Goal: Information Seeking & Learning: Check status

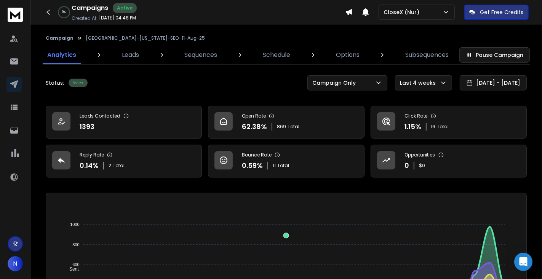
click at [224, 11] on div "0 % Campaigns Active Created At: Aug 07, 2025, 04:48 PM CloseX (Nur) Get Free C…" at bounding box center [271, 12] width 542 height 24
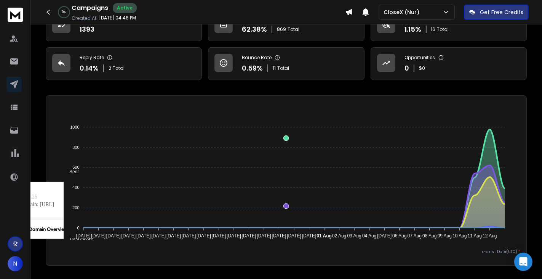
scroll to position [31, 0]
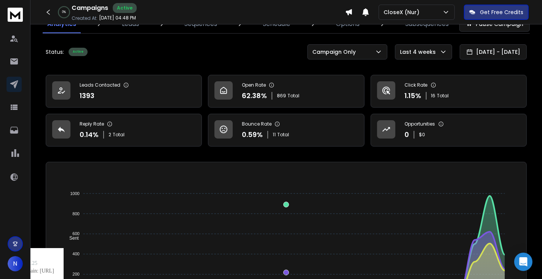
click at [206, 51] on div "Status: Active Pause Campaign Campaign Only Last 4 weeks 16 Jul 2025 - 13 Aug 2…" at bounding box center [286, 51] width 481 height 15
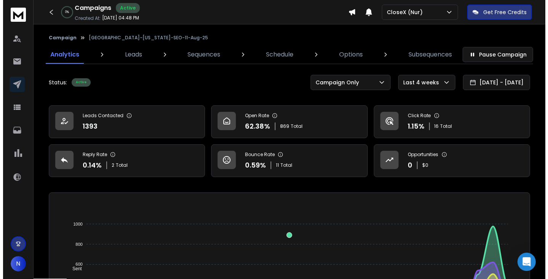
scroll to position [0, 0]
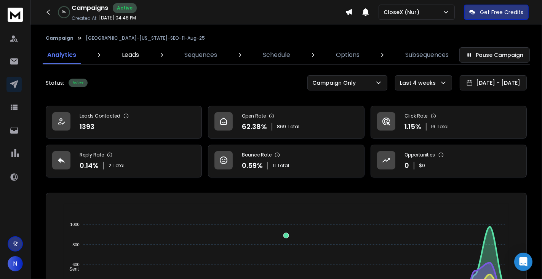
click at [131, 58] on p "Leads" at bounding box center [130, 54] width 17 height 9
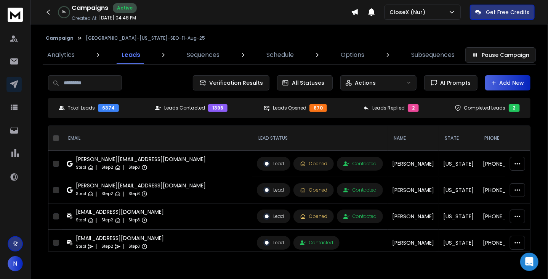
click at [34, 146] on div "Campaign USA-California-SEO-11-Aug-25 Analytics Leads Sequences Schedule Option…" at bounding box center [288, 139] width 517 height 230
click at [42, 159] on div "Campaign USA-California-SEO-11-Aug-25 Analytics Leads Sequences Schedule Option…" at bounding box center [288, 139] width 517 height 230
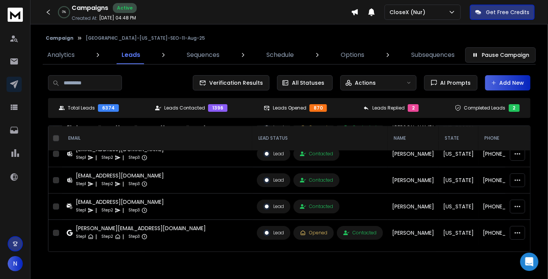
scroll to position [1221, 0]
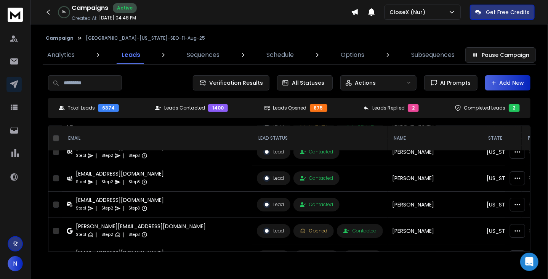
click at [183, 112] on div "Total Leads 6374 Leads Contacted 1400 Leads Opened 875 Leads Replied 2 Complete…" at bounding box center [289, 108] width 482 height 20
click at [168, 108] on p "Leads Contacted" at bounding box center [184, 108] width 41 height 6
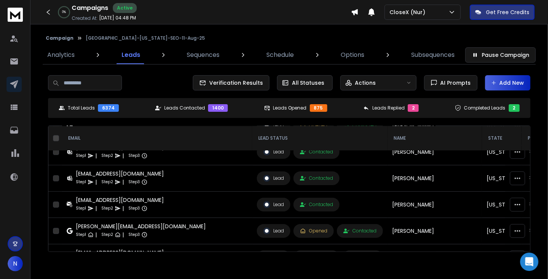
click at [168, 108] on p "Leads Contacted" at bounding box center [184, 108] width 41 height 6
click at [296, 107] on p "Leads Opened" at bounding box center [290, 108] width 34 height 6
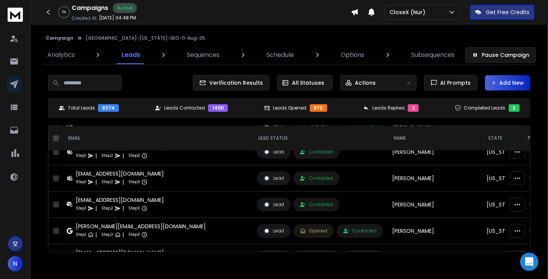
click at [296, 107] on p "Leads Opened" at bounding box center [290, 108] width 34 height 6
click at [267, 24] on div "Campaign USA-California-SEO-11-Aug-25 Analytics Leads Sequences Schedule Option…" at bounding box center [288, 139] width 517 height 230
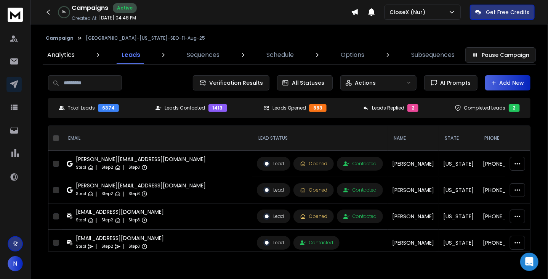
click at [60, 52] on p "Analytics" at bounding box center [60, 54] width 27 height 9
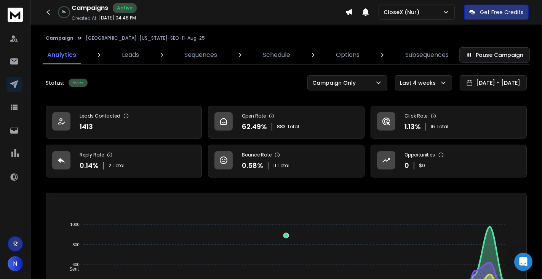
click at [206, 77] on div "Status: Active Pause Campaign Campaign Only Last 4 weeks 16 Jul 2025 - 13 Aug 2…" at bounding box center [286, 82] width 481 height 15
click at [267, 127] on div "62.49 % 883 Total" at bounding box center [270, 126] width 57 height 11
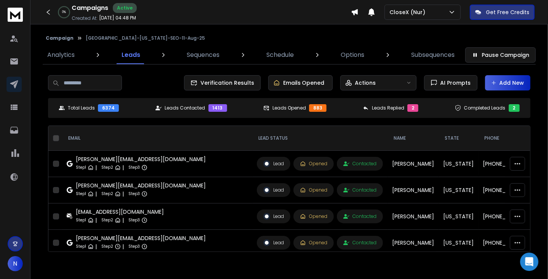
click at [493, 109] on p "Completed Leads" at bounding box center [485, 108] width 42 height 6
click at [181, 109] on p "Leads Contacted" at bounding box center [185, 108] width 41 height 6
click at [310, 81] on p "Emails Opened" at bounding box center [304, 83] width 42 height 8
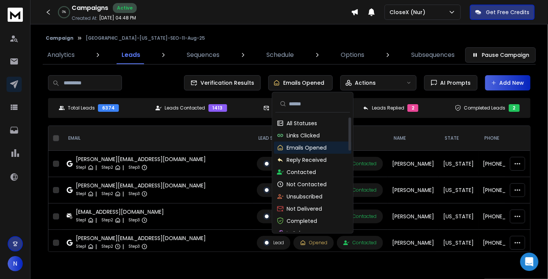
click at [305, 146] on p "Emails Opened" at bounding box center [307, 148] width 40 height 8
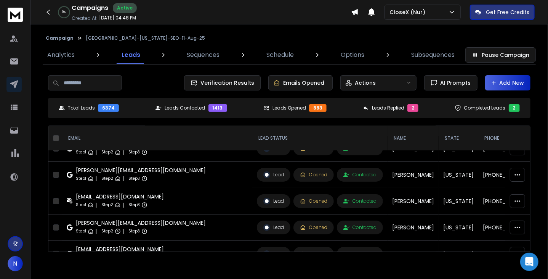
scroll to position [30, 0]
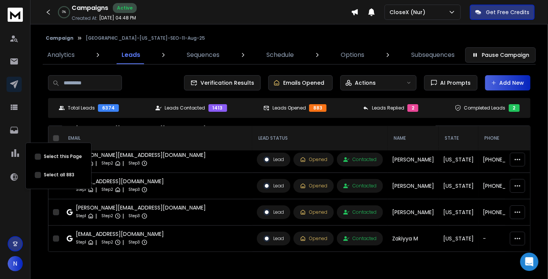
click at [54, 138] on button "Select this Page" at bounding box center [56, 138] width 6 height 6
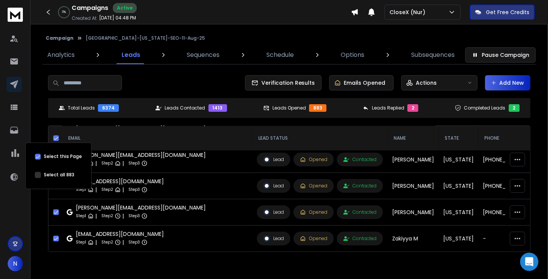
click at [54, 138] on button "Select this Page" at bounding box center [56, 138] width 6 height 6
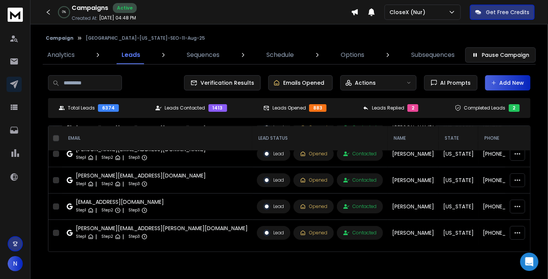
scroll to position [1221, 0]
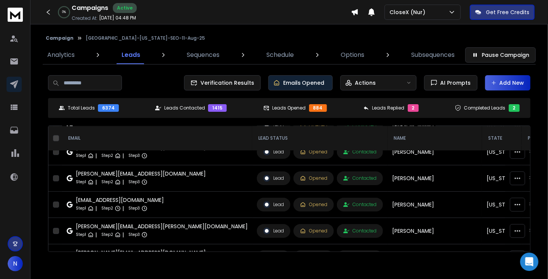
click at [294, 80] on p "Emails Opened" at bounding box center [304, 83] width 42 height 8
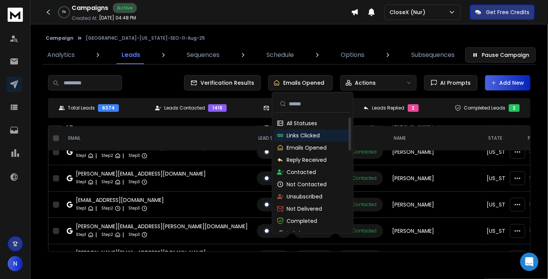
click at [304, 132] on p "Links Clicked" at bounding box center [303, 135] width 33 height 8
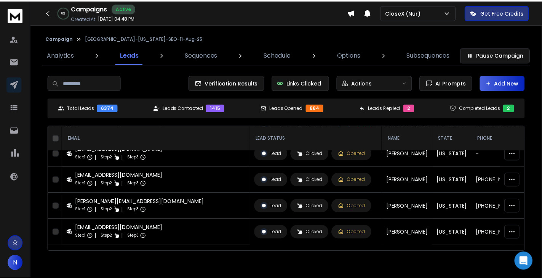
scroll to position [330, 0]
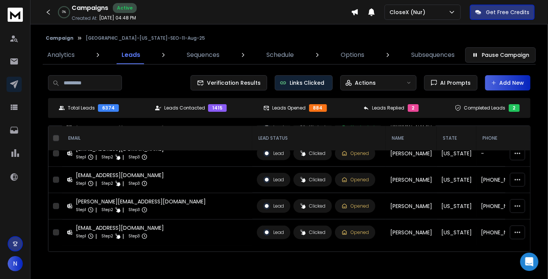
click at [318, 82] on p "Links Clicked" at bounding box center [307, 83] width 35 height 8
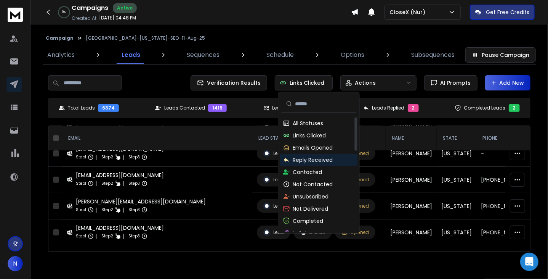
click at [308, 160] on p "Reply Received" at bounding box center [313, 160] width 40 height 8
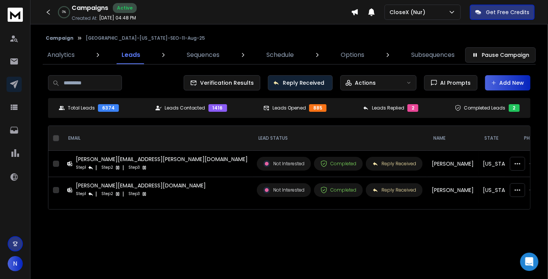
click at [300, 80] on p "Reply Received" at bounding box center [304, 83] width 42 height 8
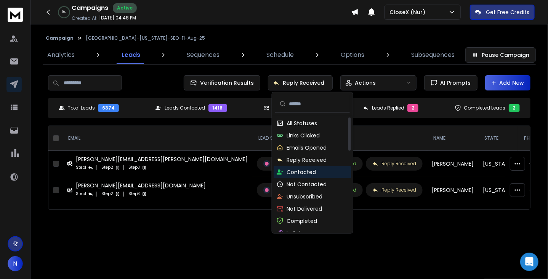
click at [301, 171] on p "Contacted" at bounding box center [301, 172] width 29 height 8
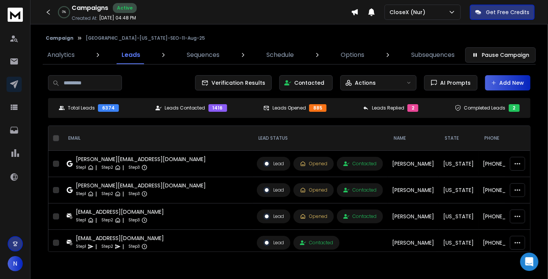
click at [323, 24] on div "Campaign USA-California-SEO-11-Aug-25 Analytics Leads Sequences Schedule Option…" at bounding box center [288, 139] width 517 height 230
click at [248, 114] on div "Total Leads 6374 Leads Contacted 1416 Leads Opened 885 Leads Replied 2 Complete…" at bounding box center [289, 108] width 482 height 20
click at [392, 108] on p "Leads Replied" at bounding box center [388, 108] width 32 height 6
click at [65, 55] on p "Analytics" at bounding box center [60, 54] width 27 height 9
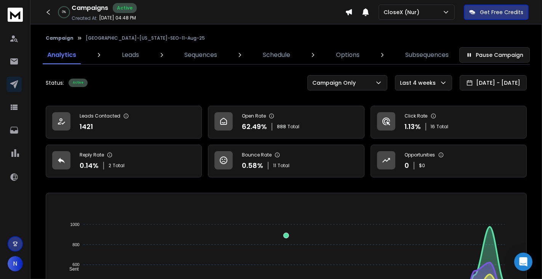
click at [272, 13] on div "0 % Campaigns Active Created At: [DATE] 04:48 PM CloseX (Nur) Get Free Credits" at bounding box center [271, 12] width 542 height 24
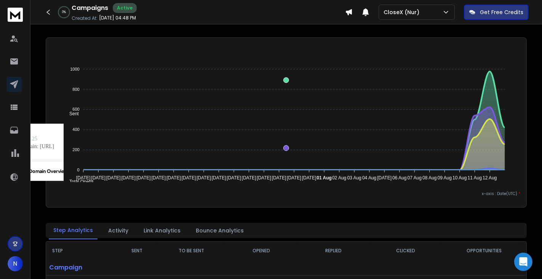
scroll to position [168, 0]
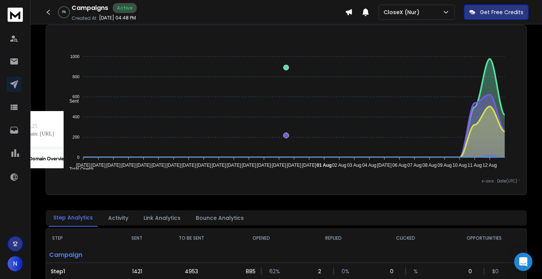
click at [480, 34] on div "Sent Total Opens Unique Opens Links Clicked Total Replies 1000 1000 800 800 600…" at bounding box center [286, 110] width 481 height 170
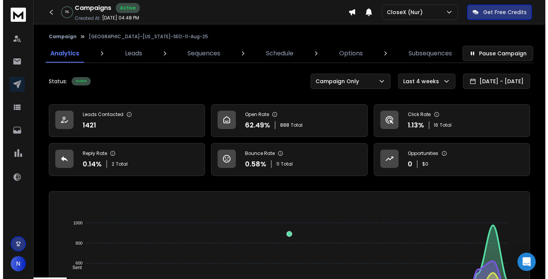
scroll to position [0, 0]
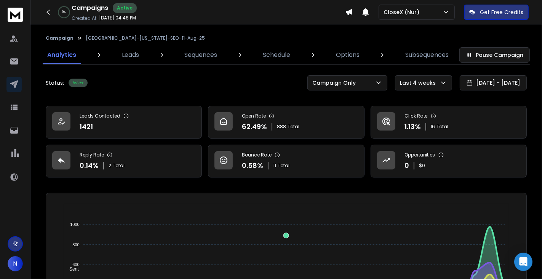
click at [298, 42] on div "Campaign USA-California-SEO-11-Aug-25" at bounding box center [286, 38] width 487 height 12
click at [352, 58] on p "Options" at bounding box center [348, 54] width 24 height 9
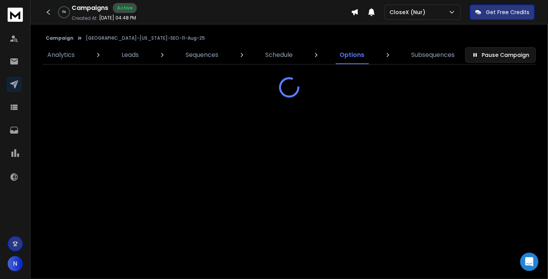
select select "*********"
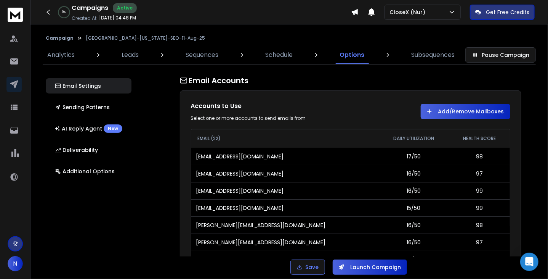
click at [140, 232] on div "Email Settings Sending Patterns AI Reply Agent New Deliverability Additional Op…" at bounding box center [306, 165] width 521 height 181
click at [538, 209] on div "Email Accounts Accounts to Use Select one or more accounts to send emails from …" at bounding box center [355, 165] width 423 height 181
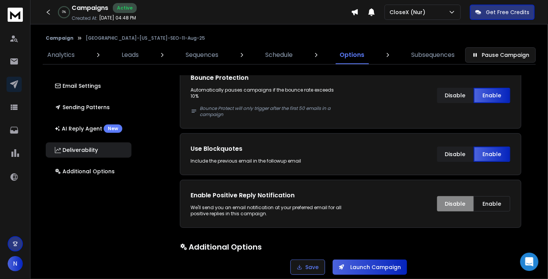
scroll to position [1235, 0]
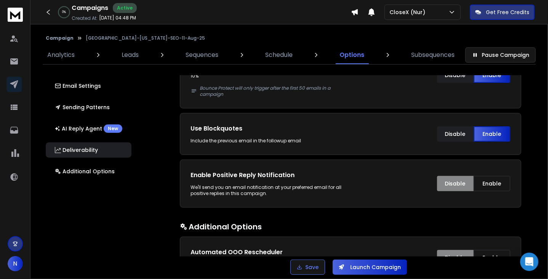
click at [287, 138] on p "Include the previous email in the followup email" at bounding box center [267, 141] width 152 height 6
click at [208, 124] on h1 "Use Blockquotes" at bounding box center [267, 128] width 152 height 9
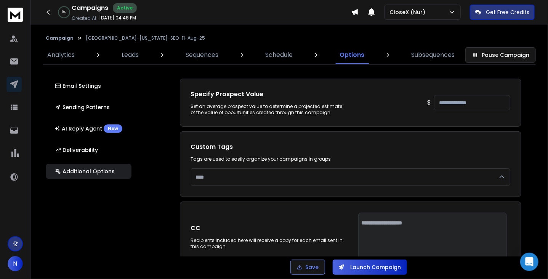
scroll to position [1494, 0]
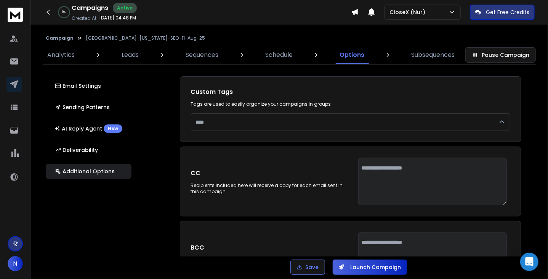
click at [267, 113] on div at bounding box center [350, 122] width 319 height 18
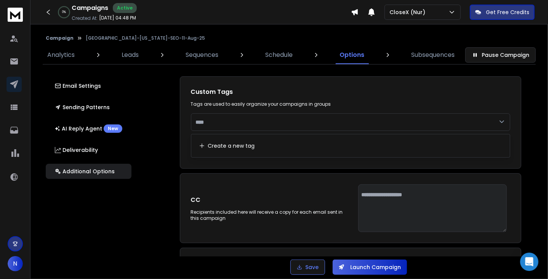
click at [267, 113] on div at bounding box center [350, 122] width 319 height 18
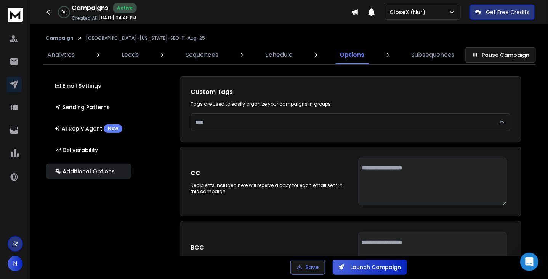
click at [175, 174] on div "Email Accounts Accounts to Use Select one or more accounts to send emails from …" at bounding box center [355, 165] width 423 height 181
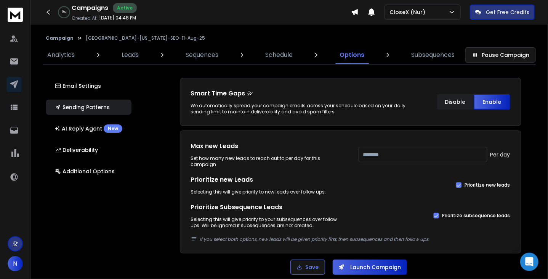
scroll to position [410, 0]
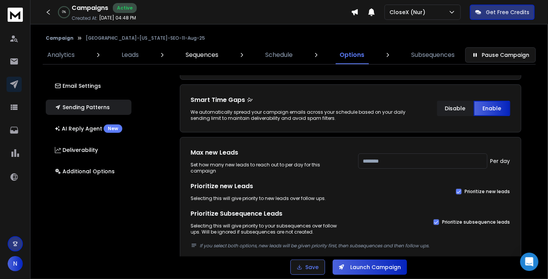
click at [203, 58] on p "Sequences" at bounding box center [202, 54] width 33 height 9
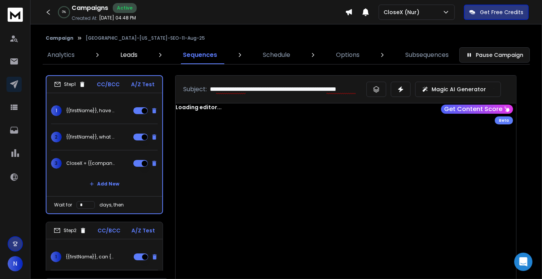
click at [123, 55] on p "Leads" at bounding box center [128, 54] width 17 height 9
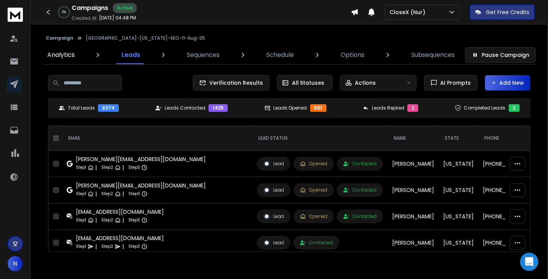
click at [58, 54] on p "Analytics" at bounding box center [60, 54] width 27 height 9
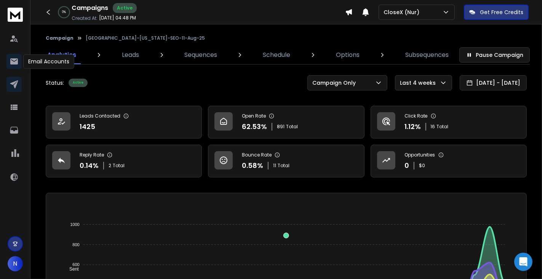
click at [16, 64] on icon at bounding box center [14, 61] width 8 height 6
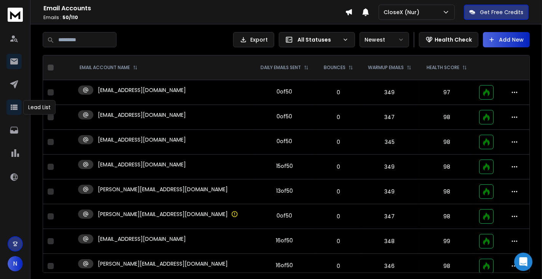
click at [15, 109] on icon at bounding box center [14, 106] width 7 height 5
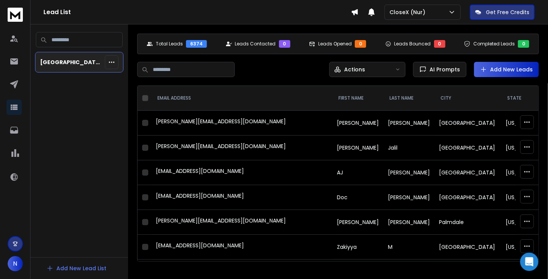
click at [250, 74] on div "Actions AI Prompts Add New Leads" at bounding box center [338, 69] width 402 height 15
click at [11, 86] on icon at bounding box center [14, 84] width 9 height 9
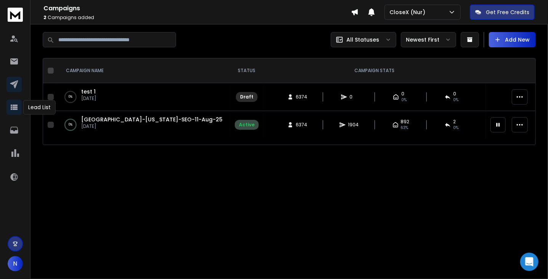
click at [14, 106] on icon at bounding box center [14, 107] width 9 height 9
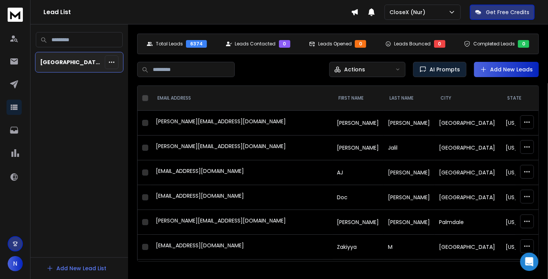
click at [441, 67] on span "AI Prompts" at bounding box center [443, 70] width 34 height 8
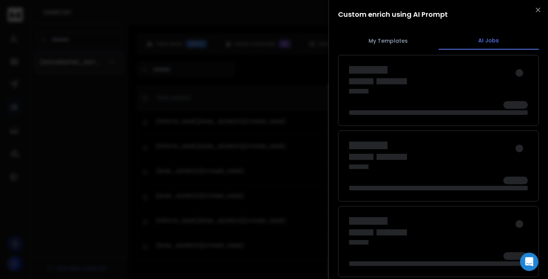
click at [503, 40] on button "AI Jobs" at bounding box center [489, 41] width 101 height 18
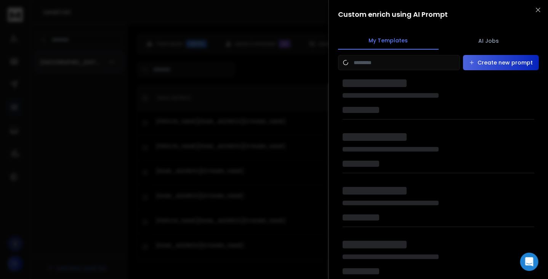
click at [399, 40] on button "My Templates" at bounding box center [388, 41] width 101 height 18
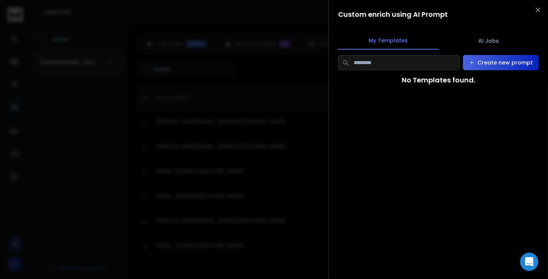
click at [499, 61] on button "Create new prompt" at bounding box center [501, 62] width 76 height 15
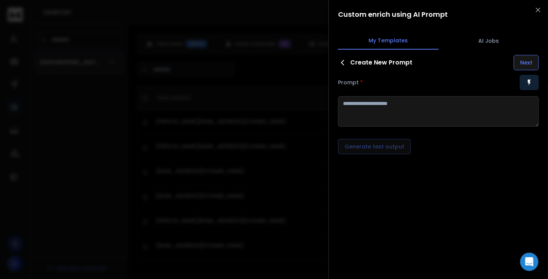
click at [528, 81] on icon "button" at bounding box center [529, 83] width 3 height 6
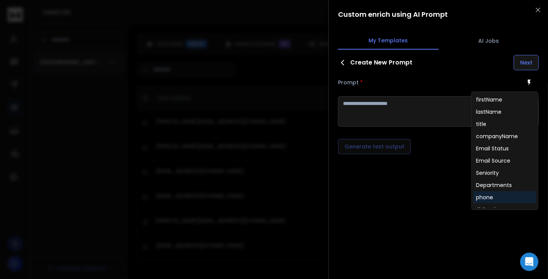
click at [538, 201] on div "firstName lastName title companyName Email Status Email Source Seniority Depart…" at bounding box center [504, 150] width 67 height 118
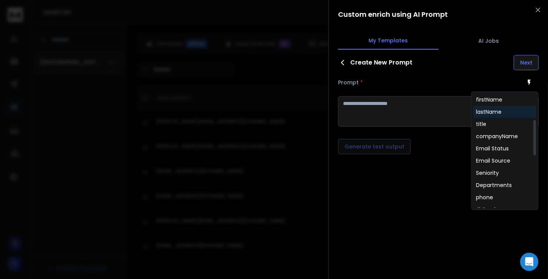
scroll to position [84, 0]
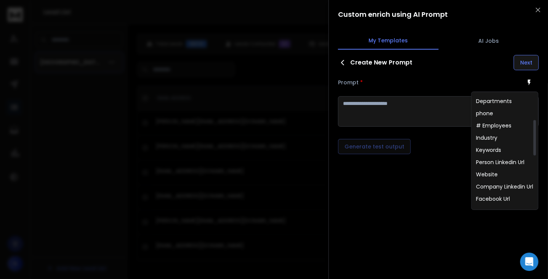
click at [535, 138] on div at bounding box center [535, 150] width 4 height 114
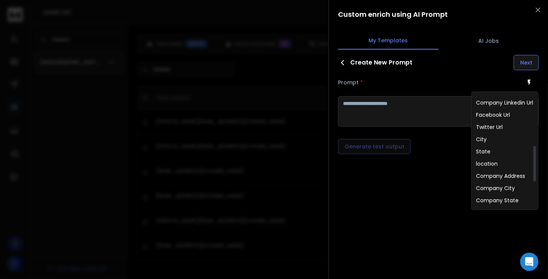
click at [535, 163] on div at bounding box center [535, 150] width 4 height 114
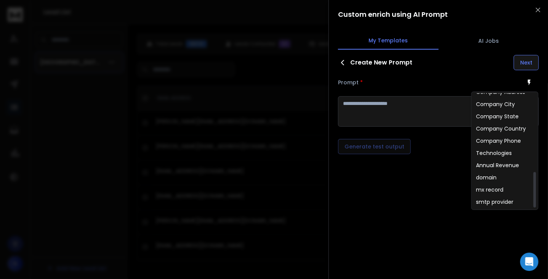
click at [535, 190] on div at bounding box center [535, 150] width 4 height 114
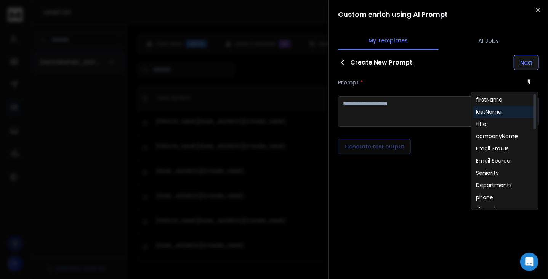
click at [535, 94] on div at bounding box center [535, 150] width 4 height 114
click at [344, 64] on icon at bounding box center [342, 62] width 9 height 9
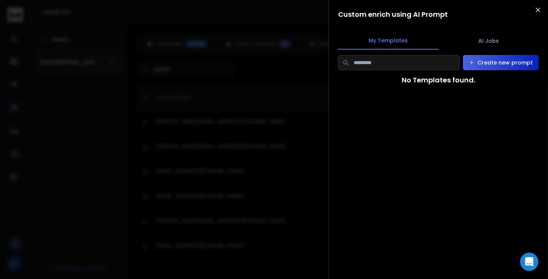
click at [538, 7] on icon "button" at bounding box center [538, 10] width 8 height 8
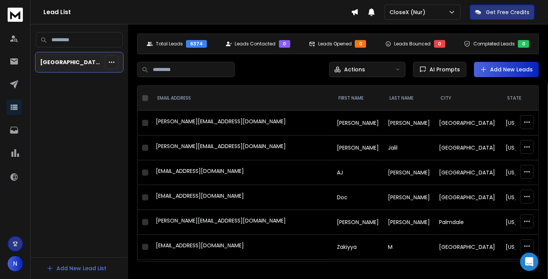
click at [72, 103] on div "USA-California-seo-6k" at bounding box center [79, 150] width 98 height 196
click at [16, 154] on icon at bounding box center [15, 152] width 11 height 11
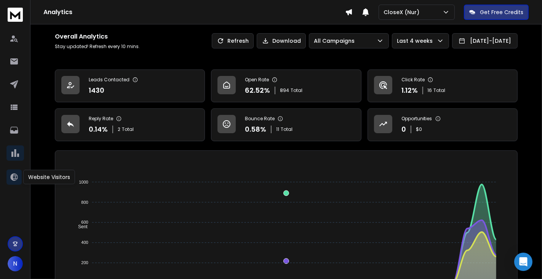
click at [12, 181] on link at bounding box center [13, 176] width 15 height 15
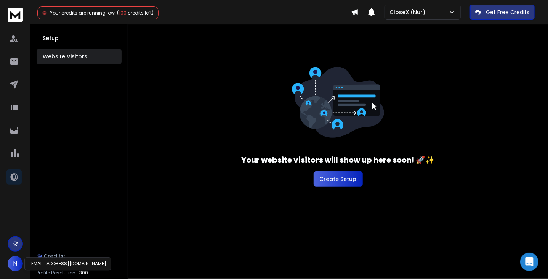
click at [16, 266] on span "N" at bounding box center [15, 263] width 15 height 15
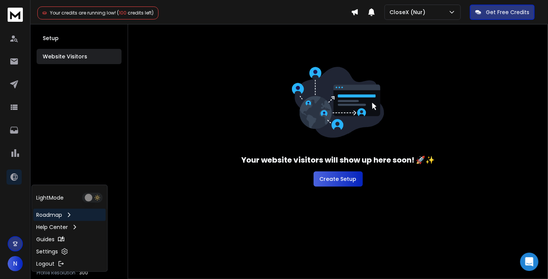
click at [154, 165] on div "Your website visitors will show up here soon! 🚀✨ Create Setup" at bounding box center [338, 120] width 402 height 181
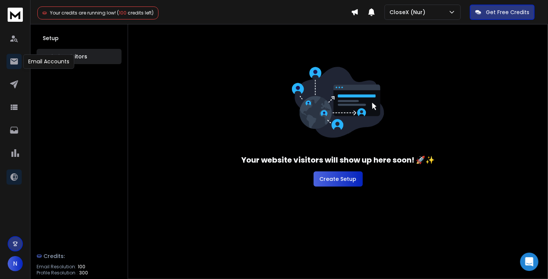
click at [14, 63] on icon at bounding box center [14, 61] width 8 height 6
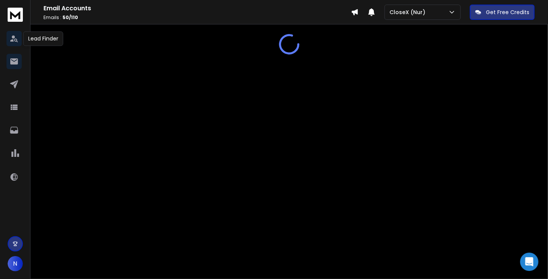
click at [16, 34] on icon at bounding box center [14, 38] width 9 height 9
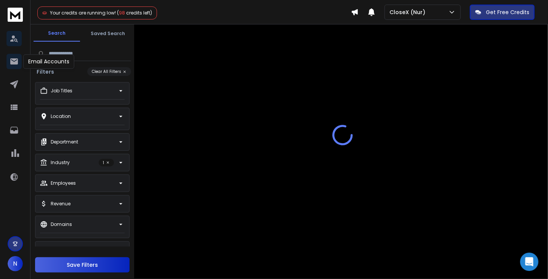
click at [14, 60] on icon at bounding box center [14, 61] width 8 height 6
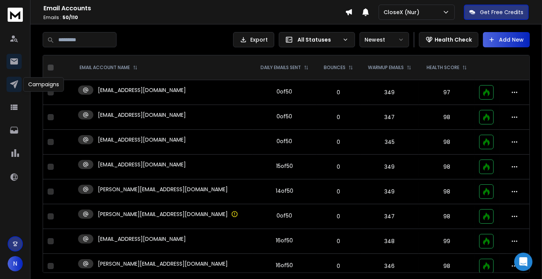
click at [11, 84] on icon at bounding box center [14, 84] width 9 height 9
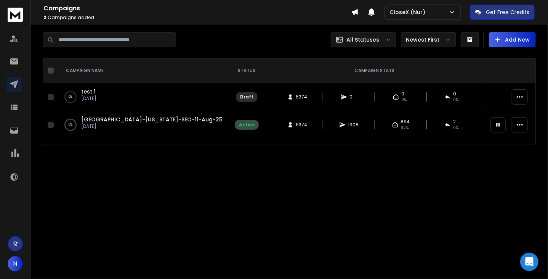
click at [124, 116] on span "[GEOGRAPHIC_DATA]-[US_STATE]-SEO-11-Aug-25" at bounding box center [151, 119] width 141 height 8
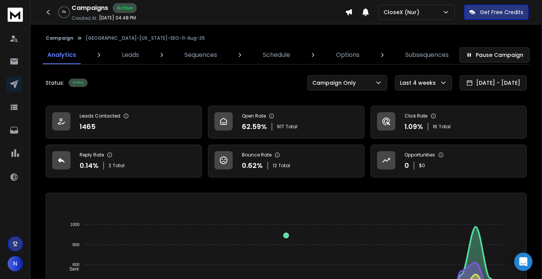
click at [250, 127] on p "62.59 %" at bounding box center [254, 126] width 25 height 11
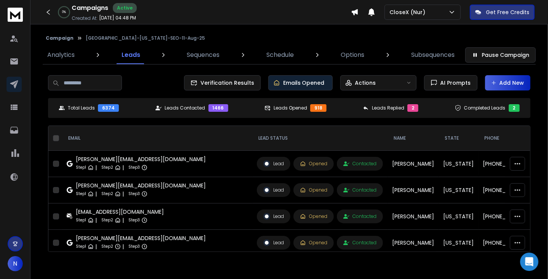
click at [305, 78] on button "Emails Opened" at bounding box center [300, 82] width 64 height 15
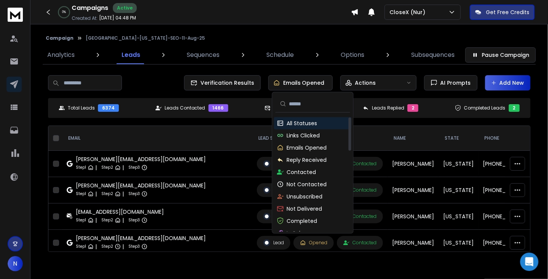
click at [300, 121] on p "All Statuses" at bounding box center [302, 123] width 30 height 8
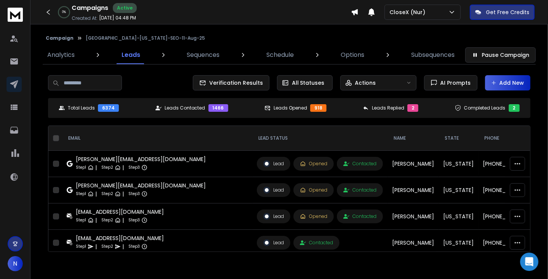
click at [204, 32] on div "Campaign [GEOGRAPHIC_DATA]-[US_STATE]-SEO-11-Aug-25" at bounding box center [289, 38] width 493 height 12
click at [64, 54] on p "Analytics" at bounding box center [60, 54] width 27 height 9
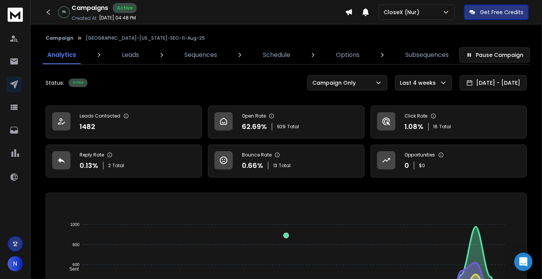
click at [201, 19] on div "0 % Campaigns Active Created At: [DATE] 04:48 PM CloseX (Nur) Get Free Credits" at bounding box center [271, 12] width 542 height 24
